Goal: Task Accomplishment & Management: Complete application form

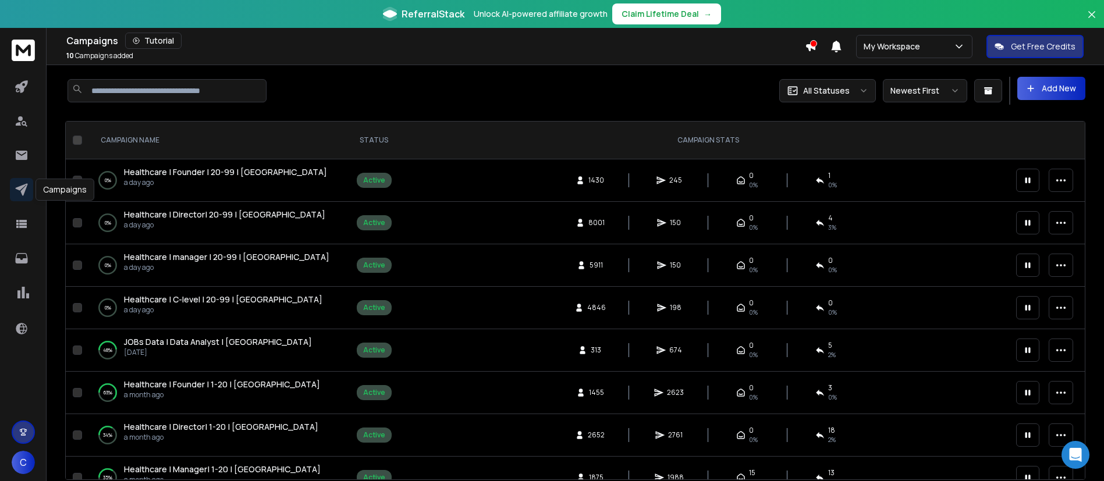
click at [169, 341] on span "JOBs Data | Data Analyst | [GEOGRAPHIC_DATA]" at bounding box center [218, 341] width 188 height 11
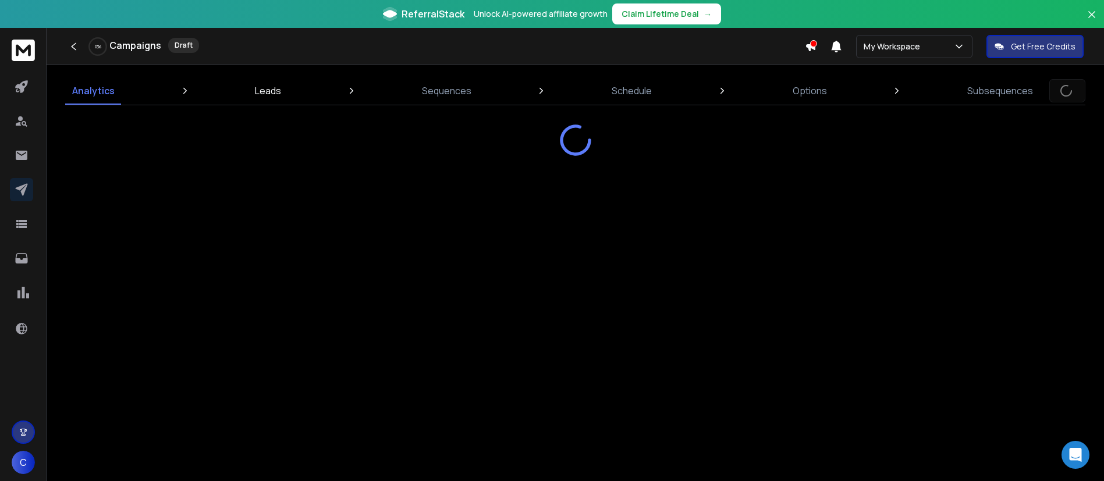
click at [264, 101] on link "Leads" at bounding box center [268, 91] width 40 height 28
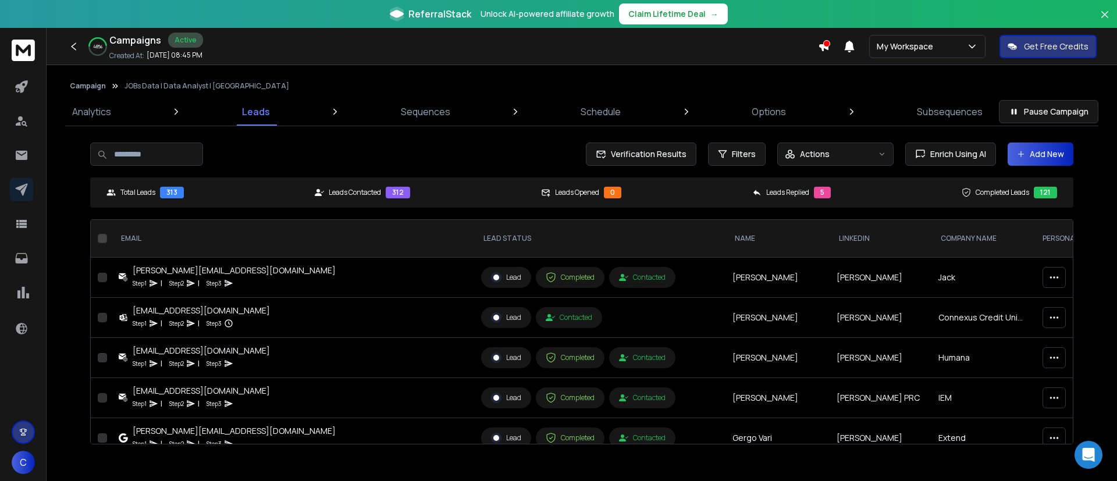
click at [1028, 157] on button "Add New" at bounding box center [1041, 154] width 66 height 23
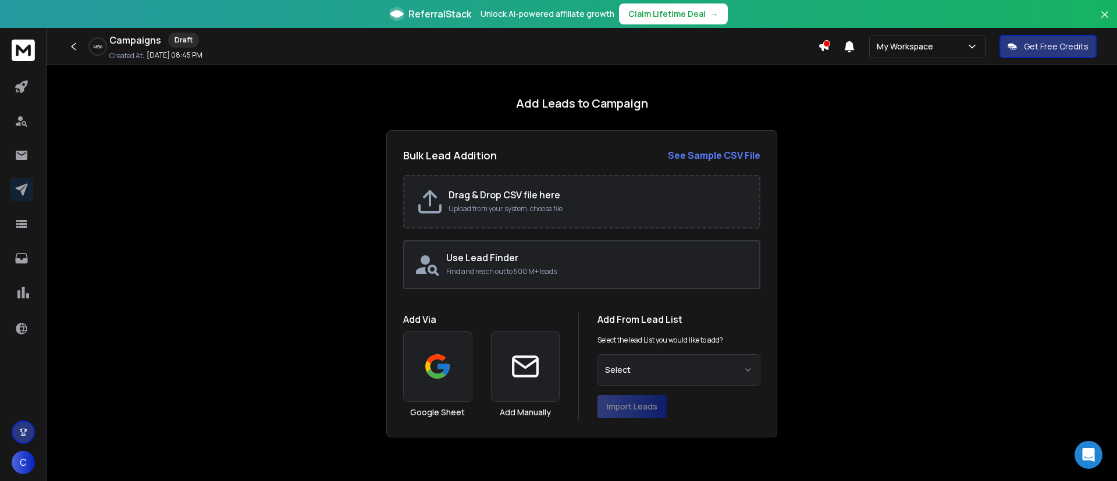
click at [538, 218] on div "Drag & Drop CSV file here Upload from your system, choose file" at bounding box center [581, 202] width 357 height 54
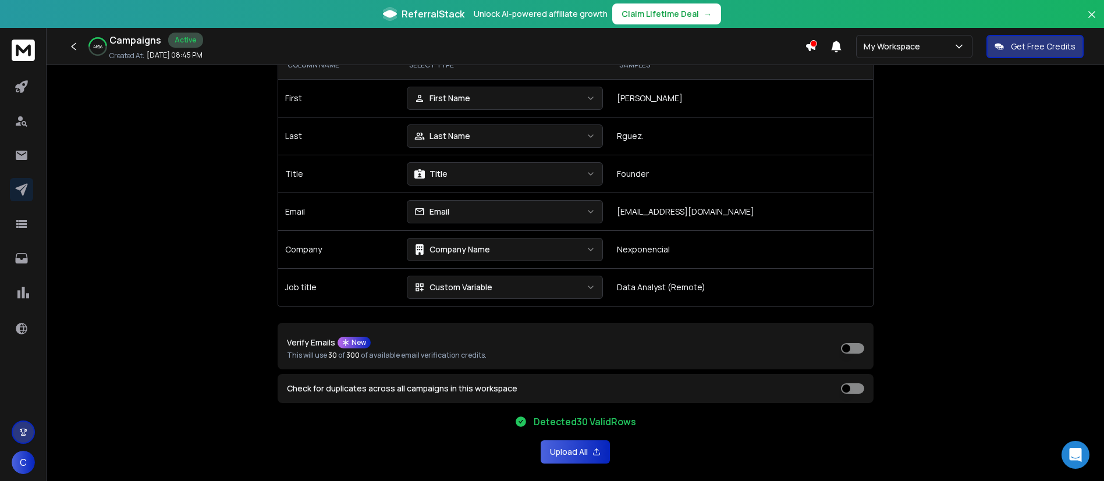
scroll to position [200, 0]
click at [855, 389] on button "Check for duplicates across all campaigns in this workspace" at bounding box center [852, 387] width 23 height 10
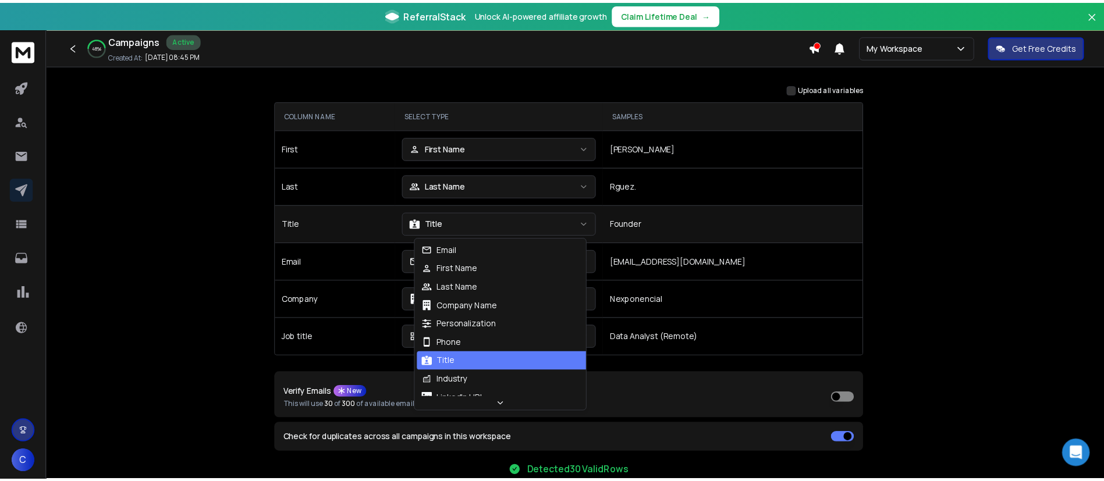
scroll to position [0, 2]
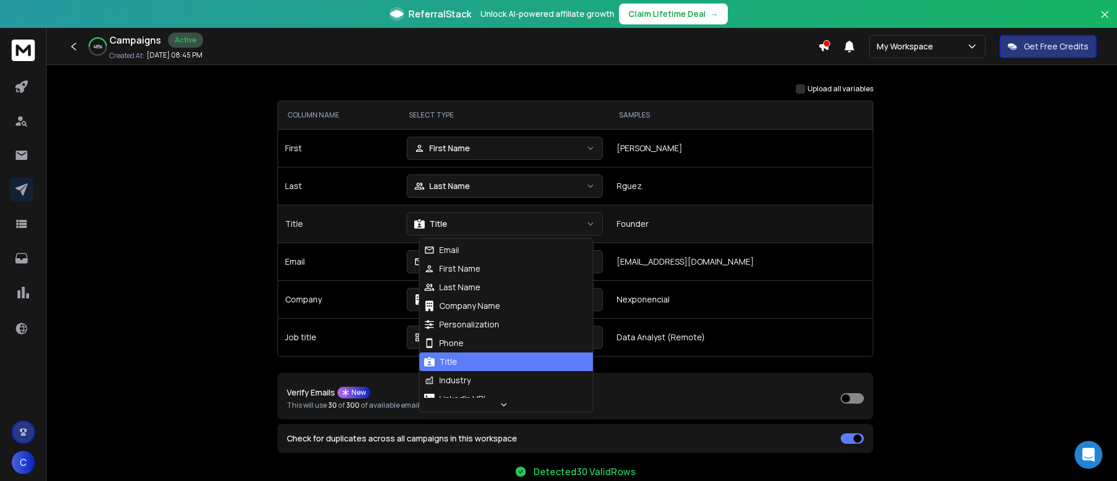
click at [515, 218] on button "Title" at bounding box center [505, 223] width 196 height 23
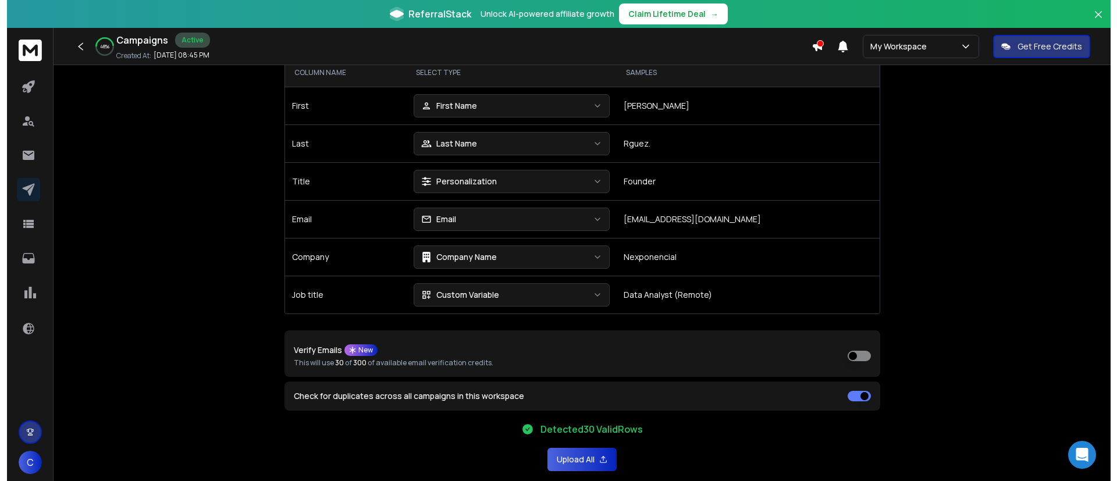
scroll to position [200, 0]
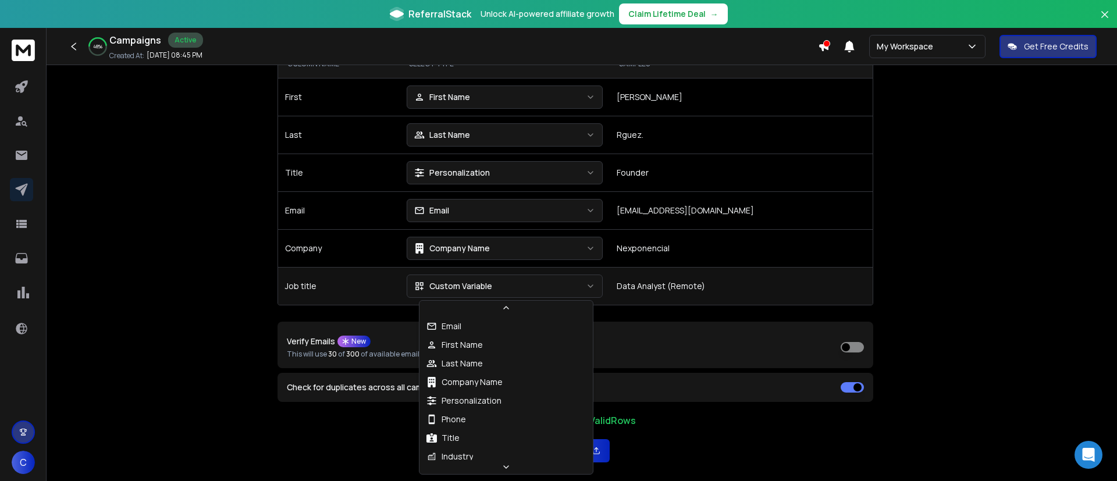
click at [492, 285] on div "Custom Variable" at bounding box center [453, 286] width 78 height 12
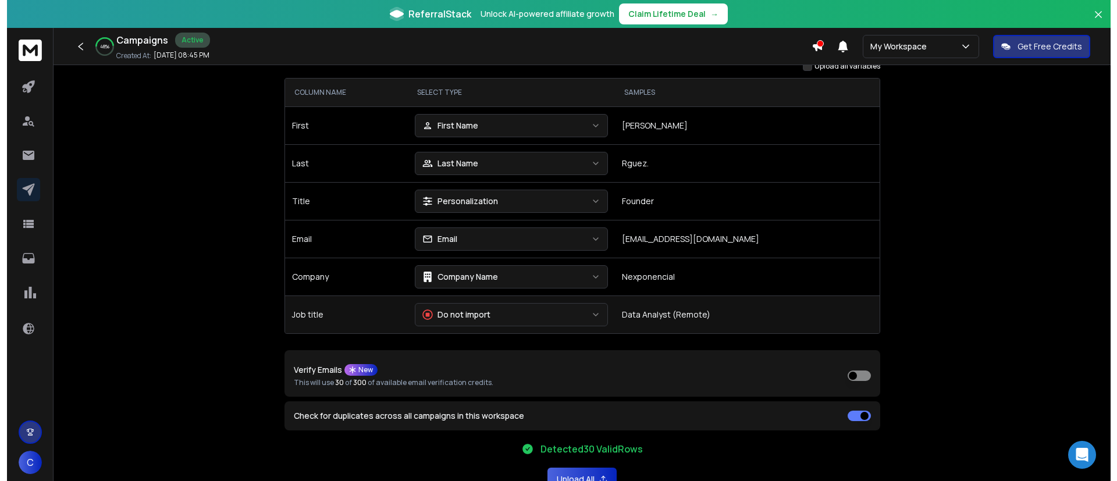
scroll to position [172, 0]
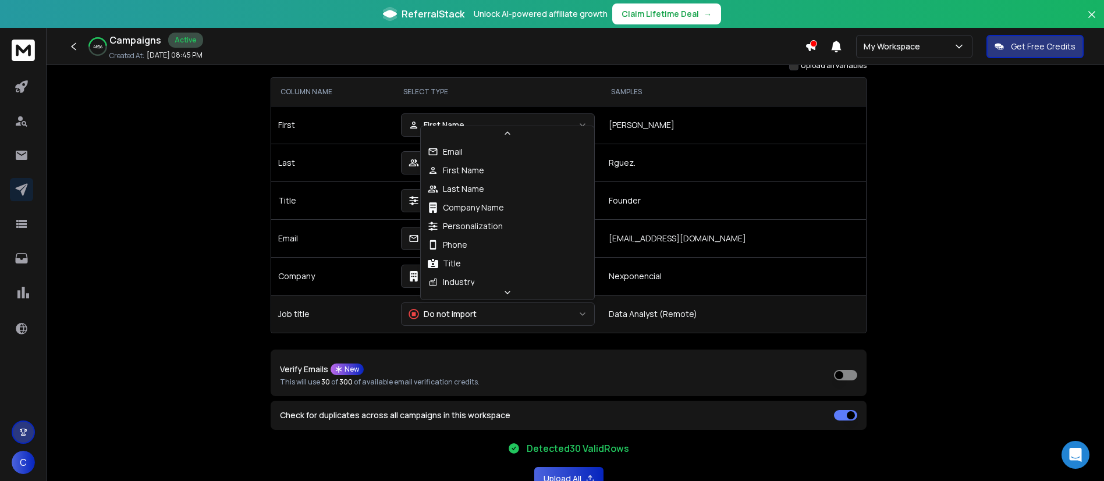
click at [525, 316] on button "Do not import" at bounding box center [497, 314] width 193 height 23
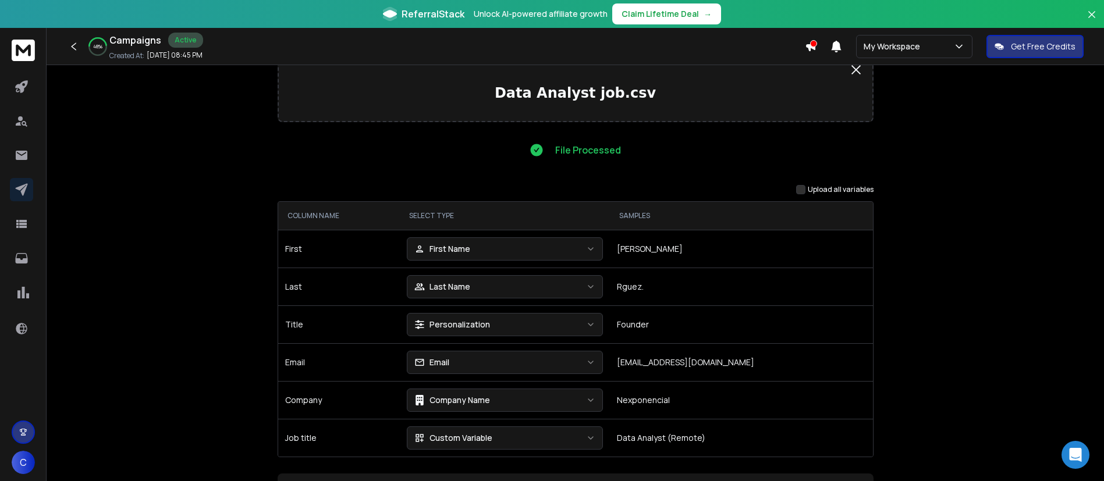
scroll to position [200, 0]
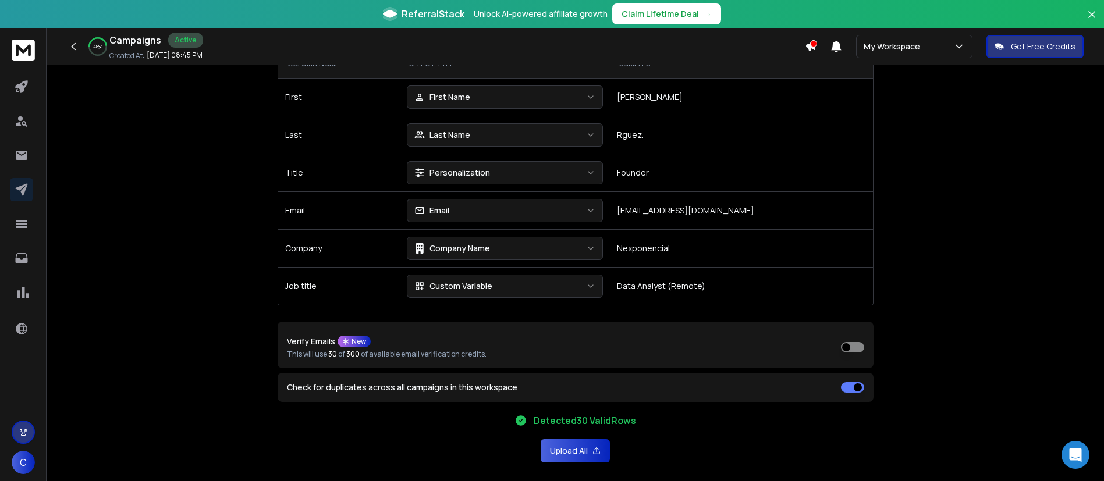
click at [575, 446] on button "Upload All" at bounding box center [575, 450] width 69 height 23
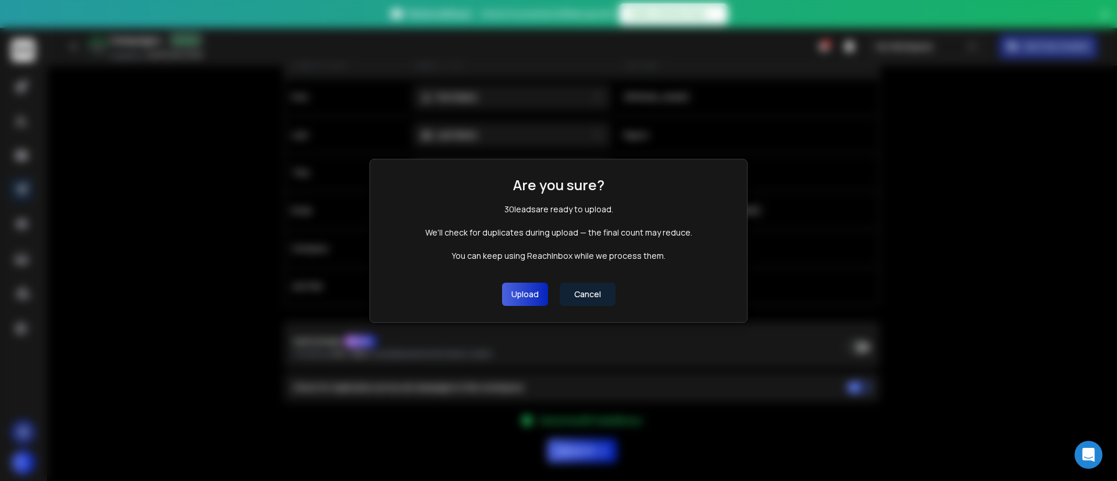
click at [537, 285] on button "Upload" at bounding box center [525, 294] width 46 height 23
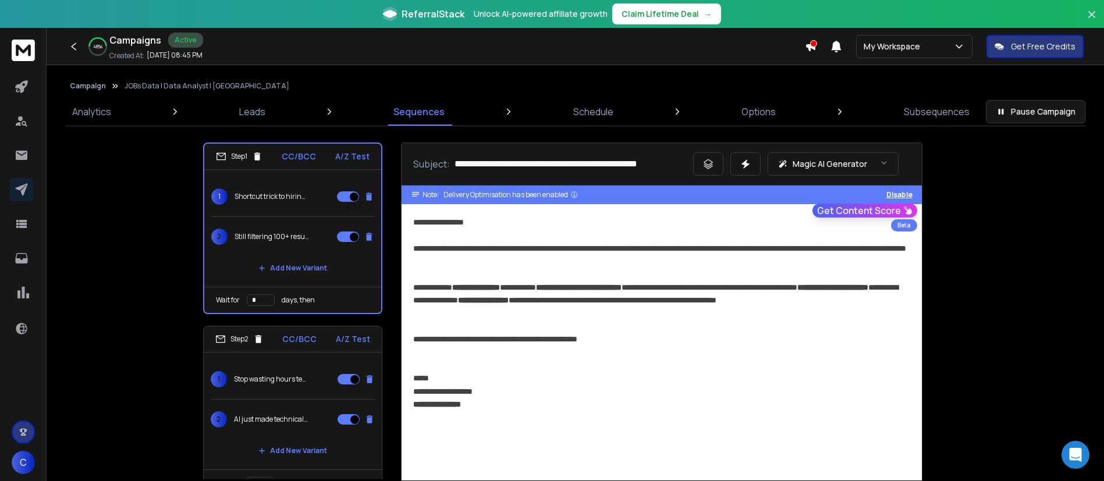
scroll to position [173, 0]
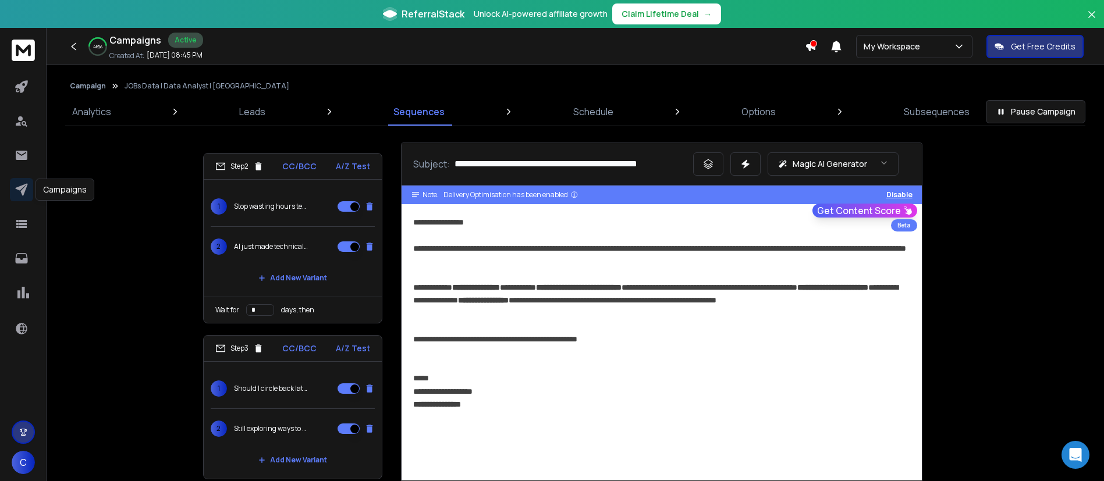
click at [25, 184] on icon at bounding box center [21, 190] width 12 height 12
